Goal: Navigation & Orientation: Find specific page/section

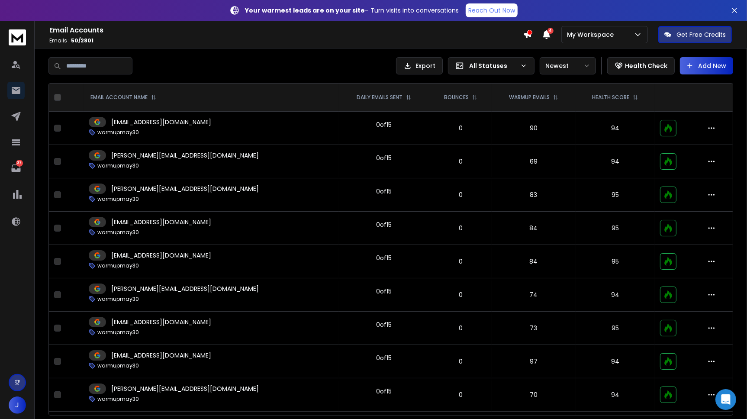
click at [705, 97] on th at bounding box center [711, 98] width 42 height 28
click at [14, 167] on icon at bounding box center [16, 168] width 10 height 10
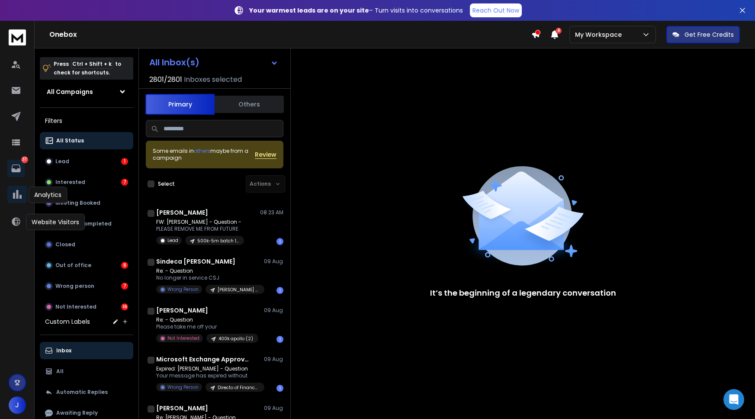
click at [15, 197] on icon at bounding box center [17, 194] width 13 height 13
